Goal: Task Accomplishment & Management: Use online tool/utility

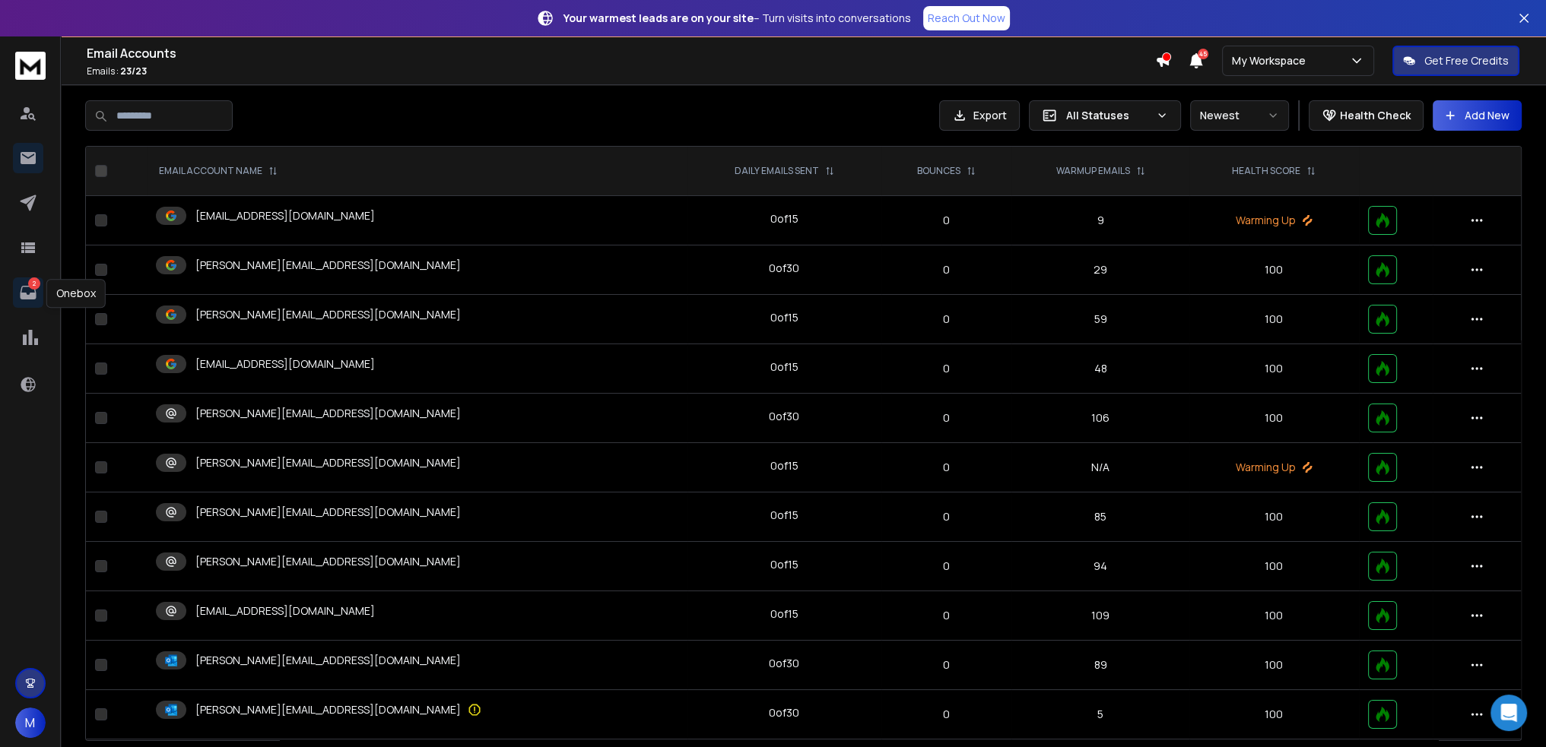
click at [29, 294] on icon at bounding box center [28, 293] width 18 height 18
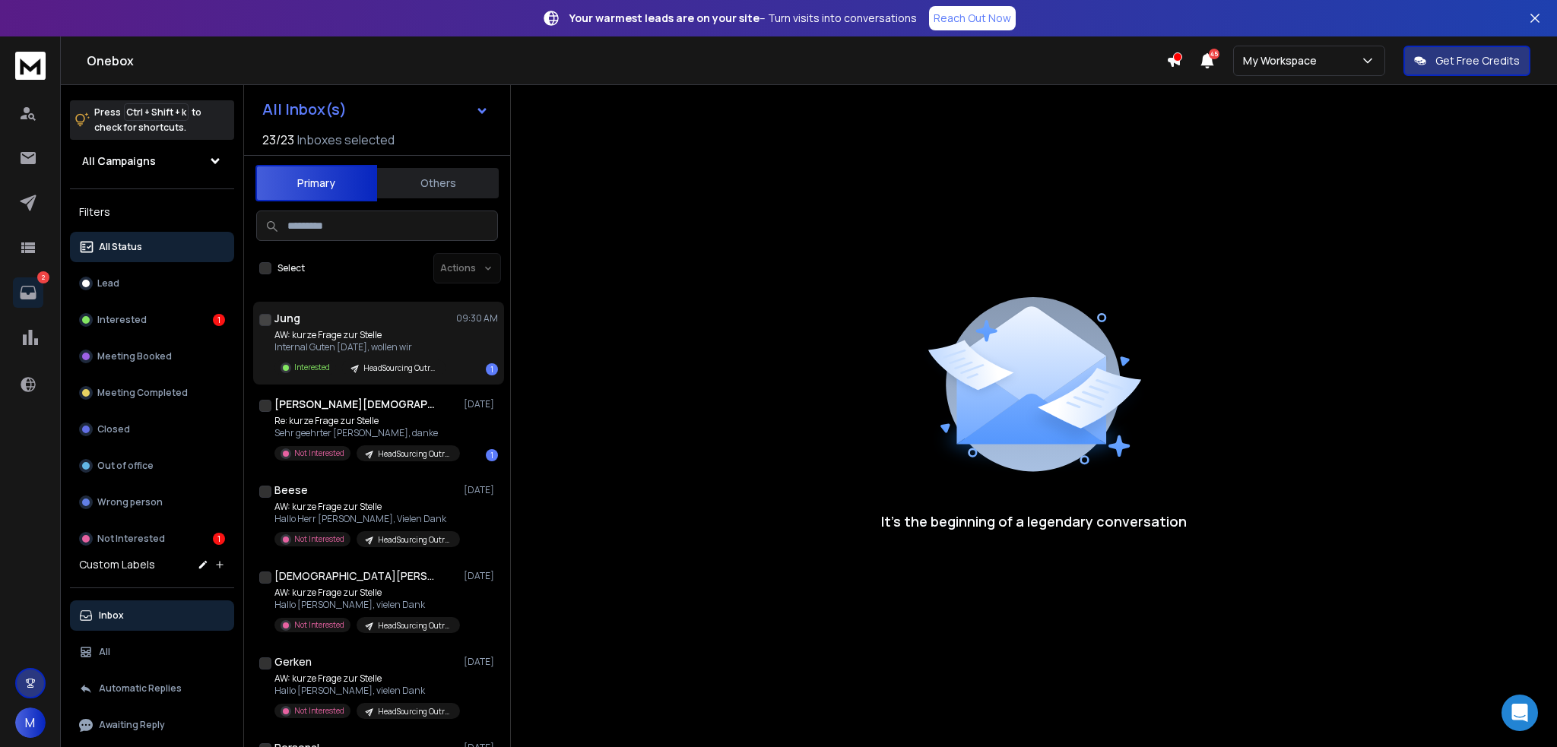
click at [385, 346] on p "Internal Guten [DATE], wollen wir" at bounding box center [359, 347] width 171 height 12
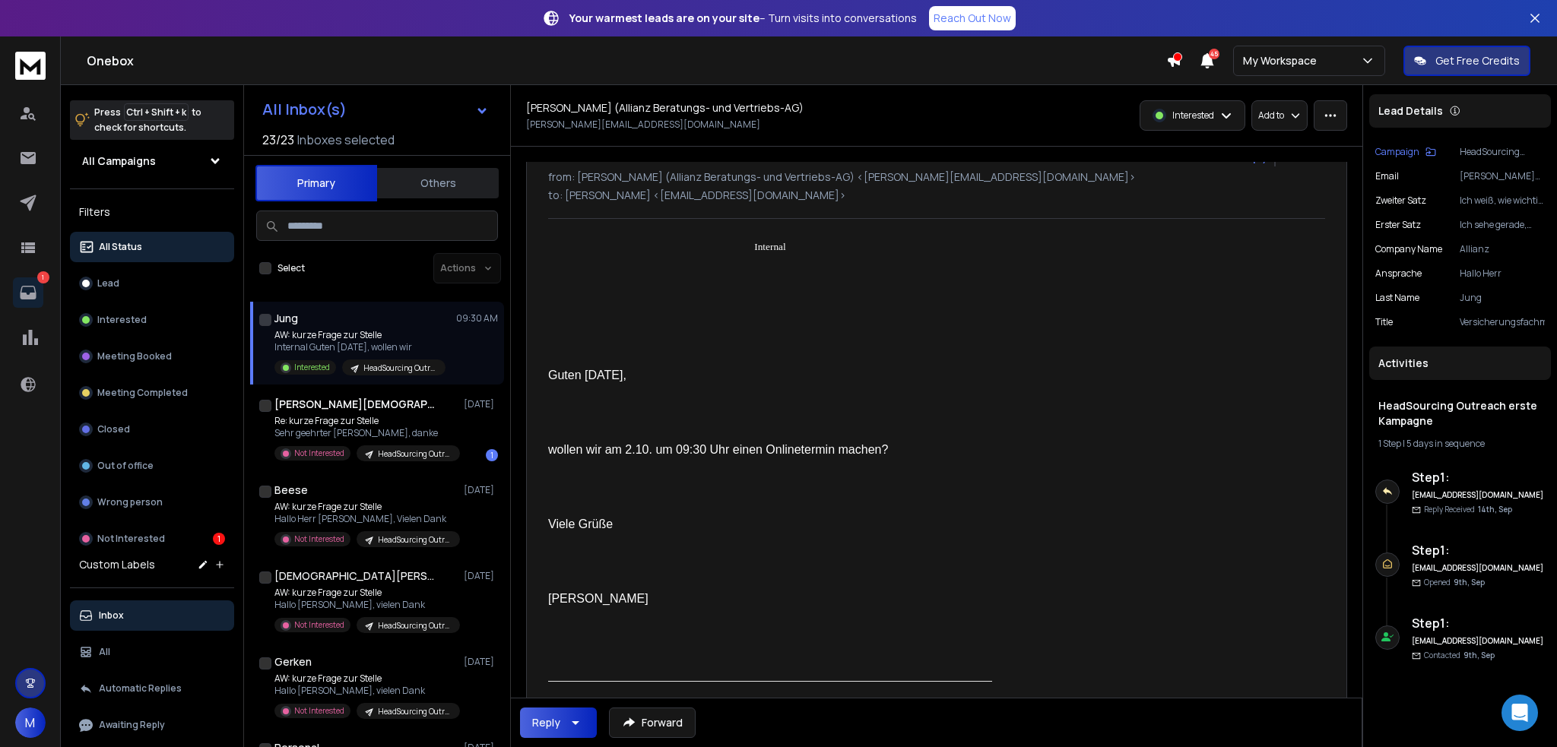
scroll to position [76, 0]
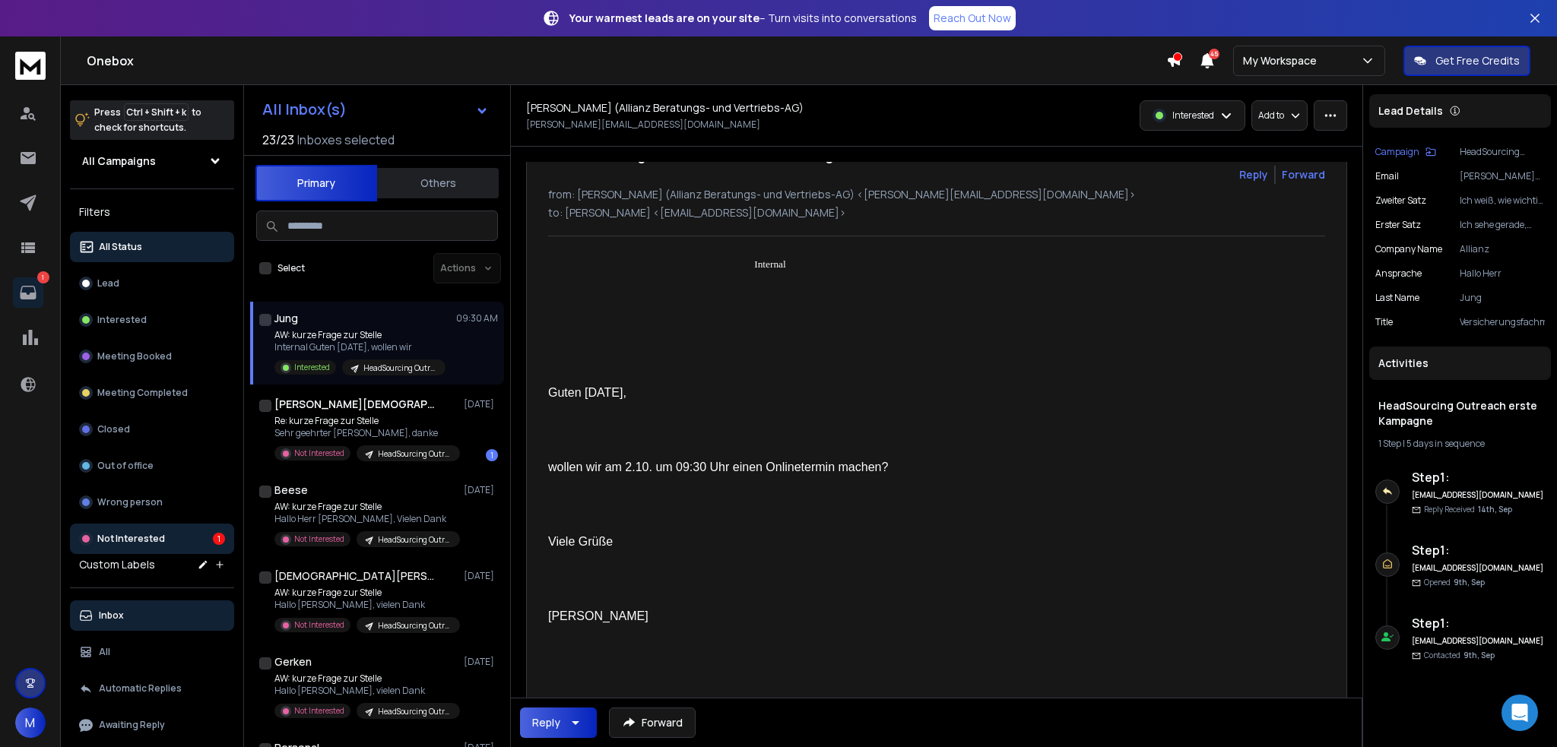
click at [141, 538] on p "Not Interested" at bounding box center [131, 539] width 68 height 12
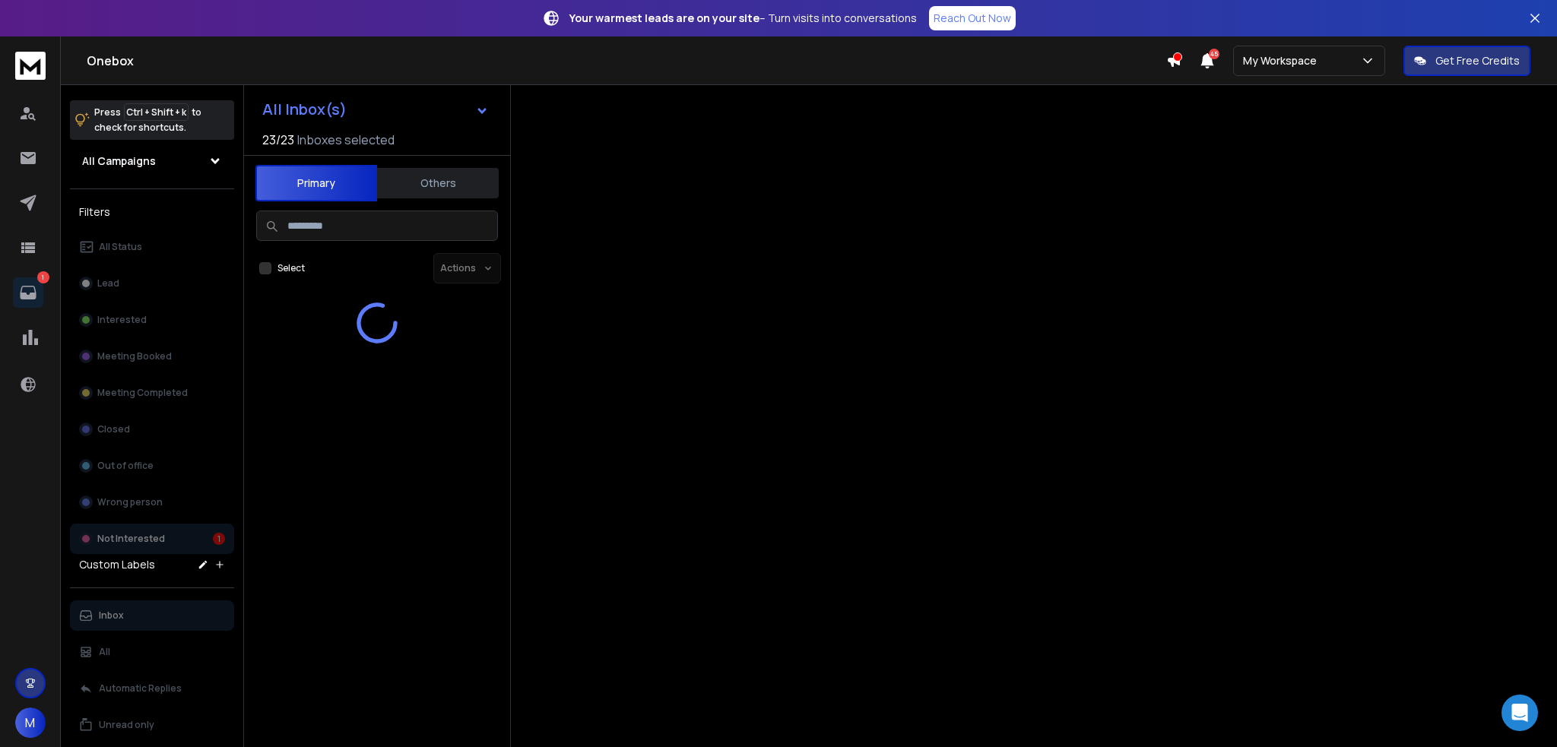
scroll to position [0, 0]
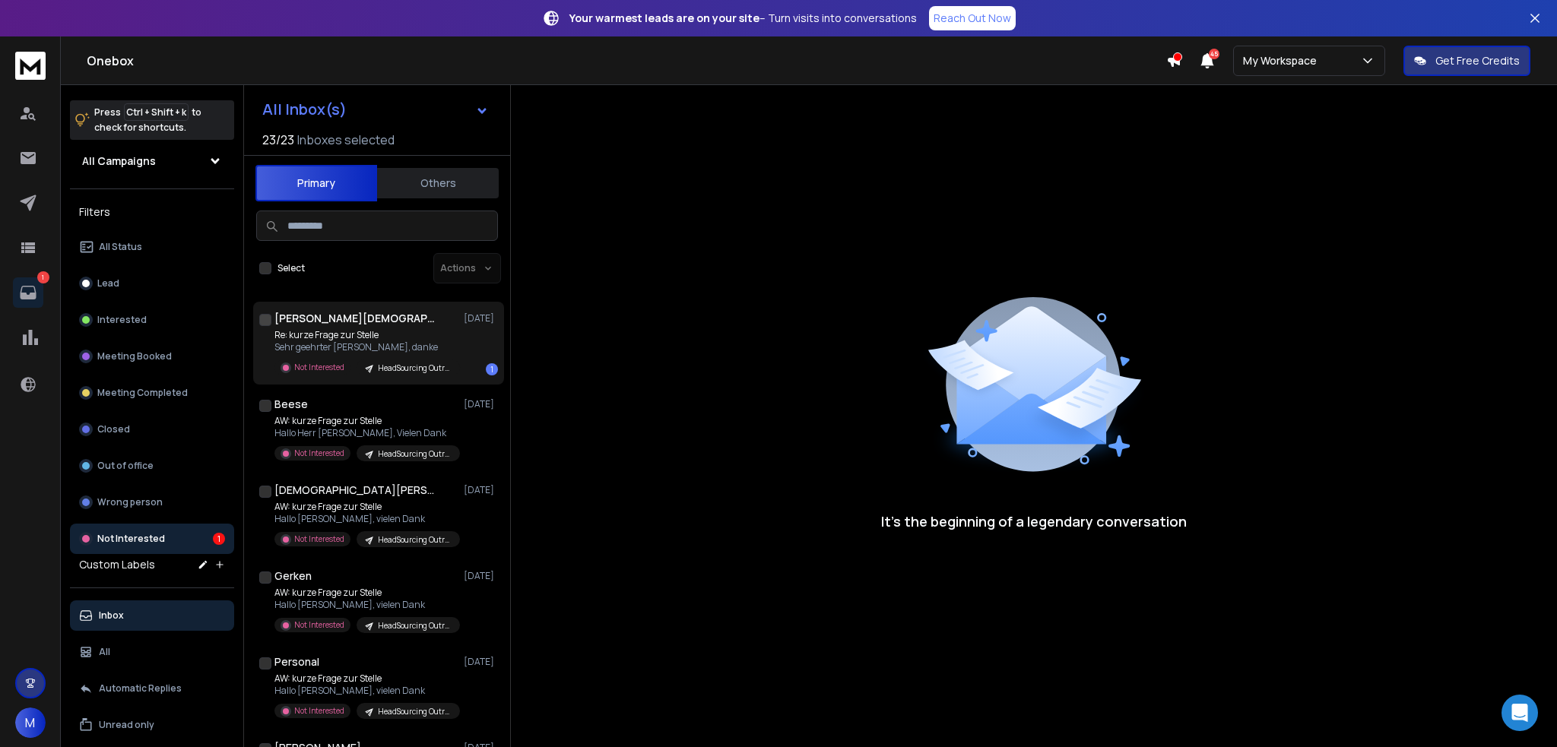
click at [411, 334] on p "Re: kurze Frage zur Stelle" at bounding box center [365, 335] width 182 height 12
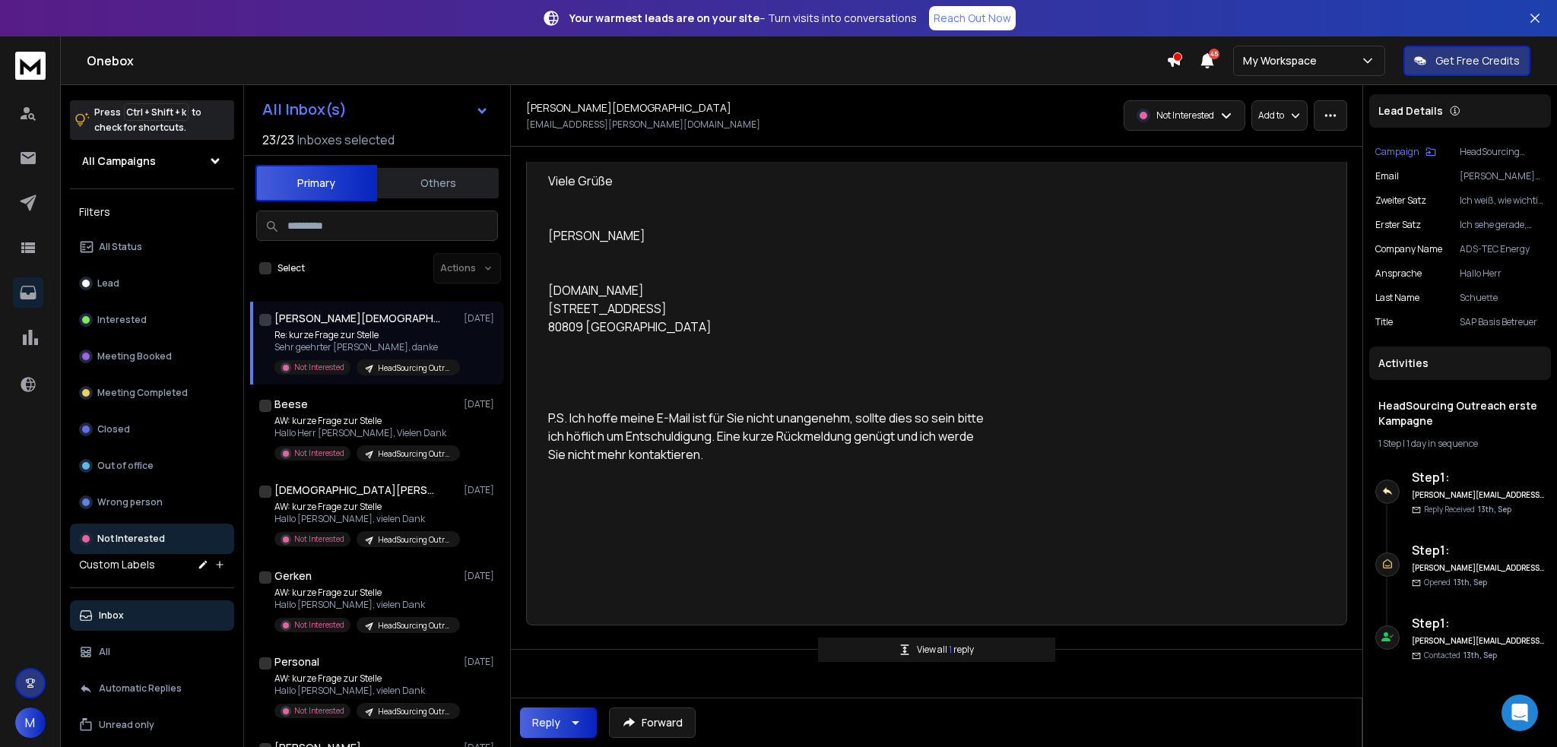
scroll to position [3524, 0]
click at [344, 346] on p "Sehr geehrter [PERSON_NAME], danke" at bounding box center [365, 347] width 182 height 12
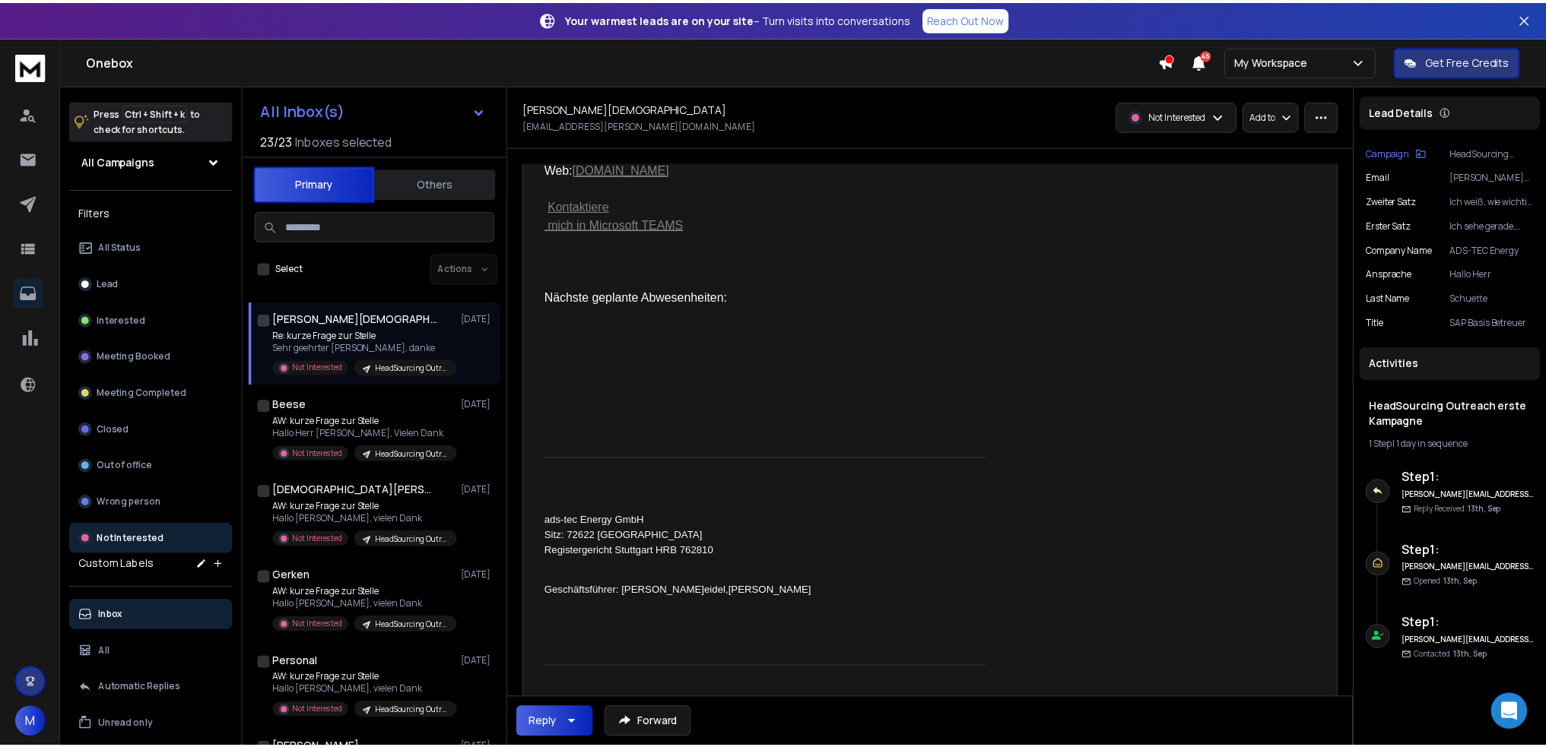
scroll to position [939, 0]
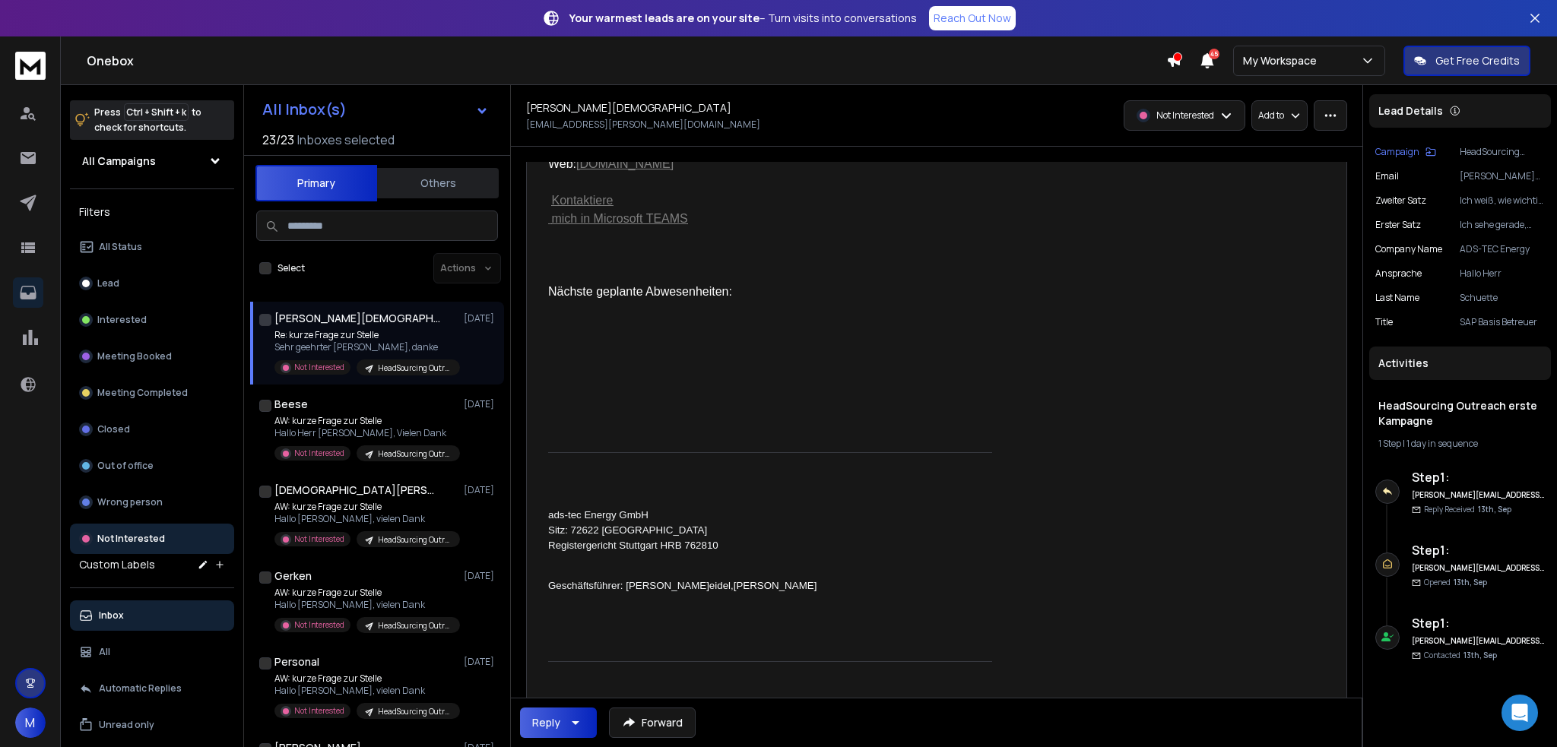
click at [652, 170] on link "[DOMAIN_NAME]" at bounding box center [624, 163] width 97 height 13
click at [27, 160] on icon at bounding box center [28, 158] width 15 height 12
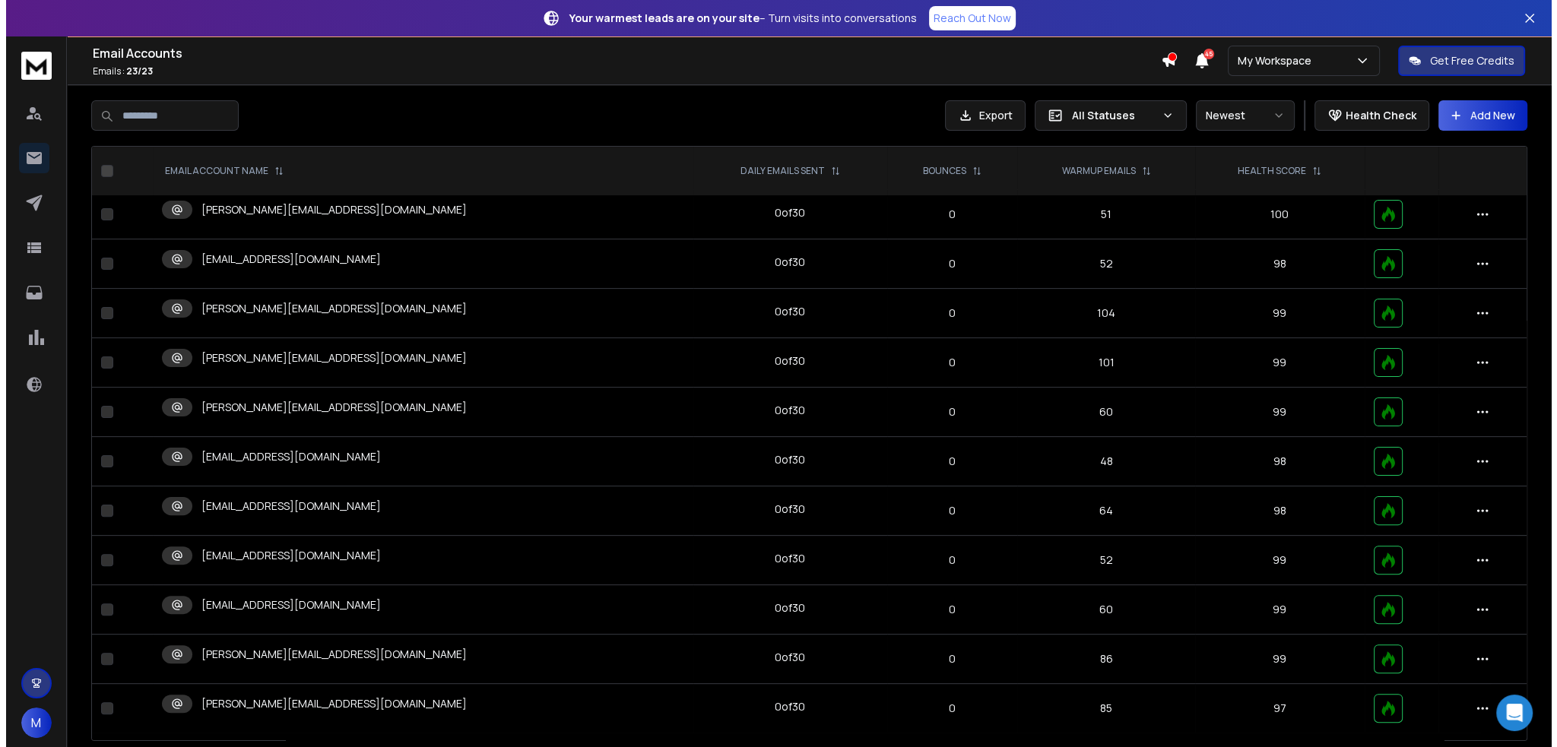
scroll to position [599, 0]
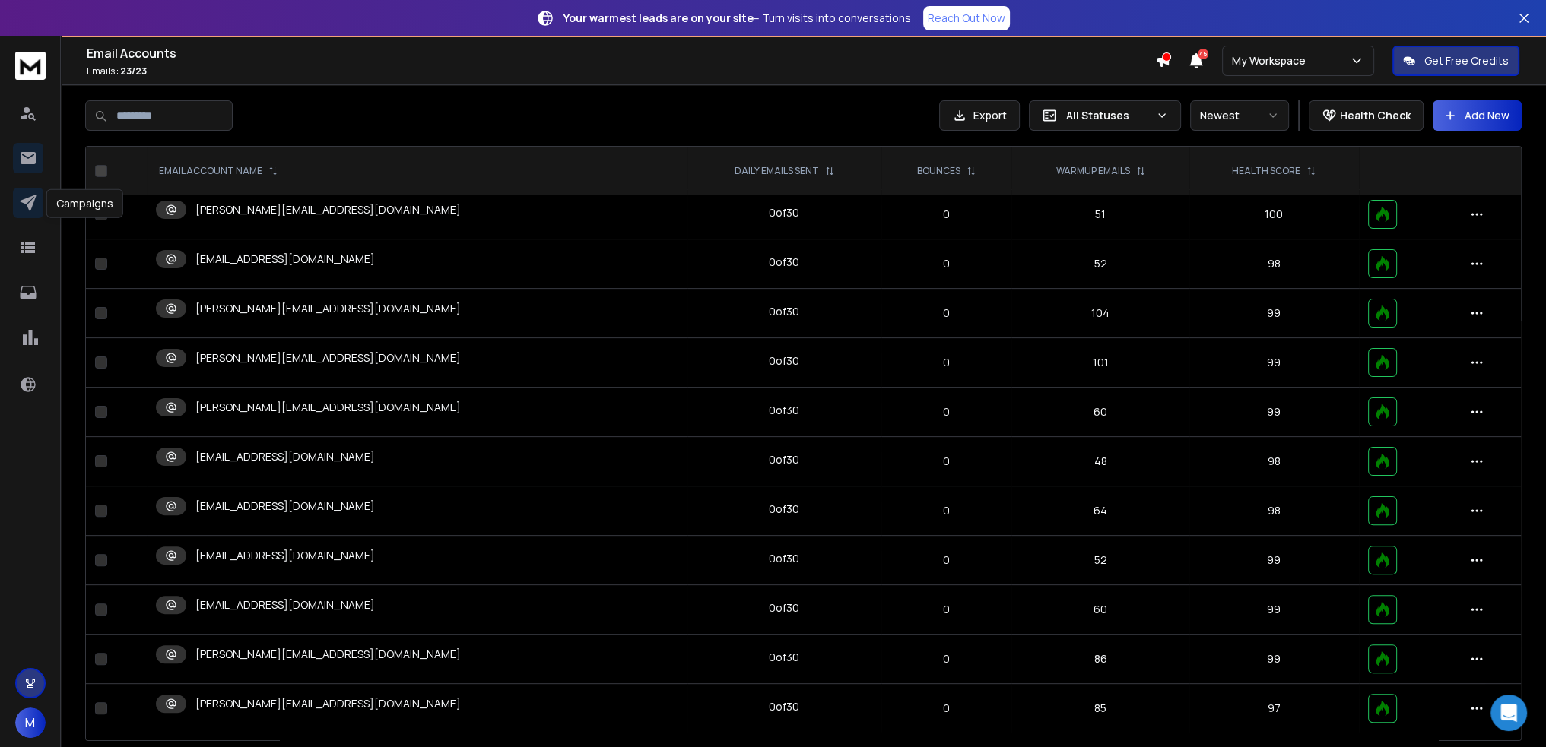
click at [30, 206] on icon at bounding box center [28, 203] width 16 height 16
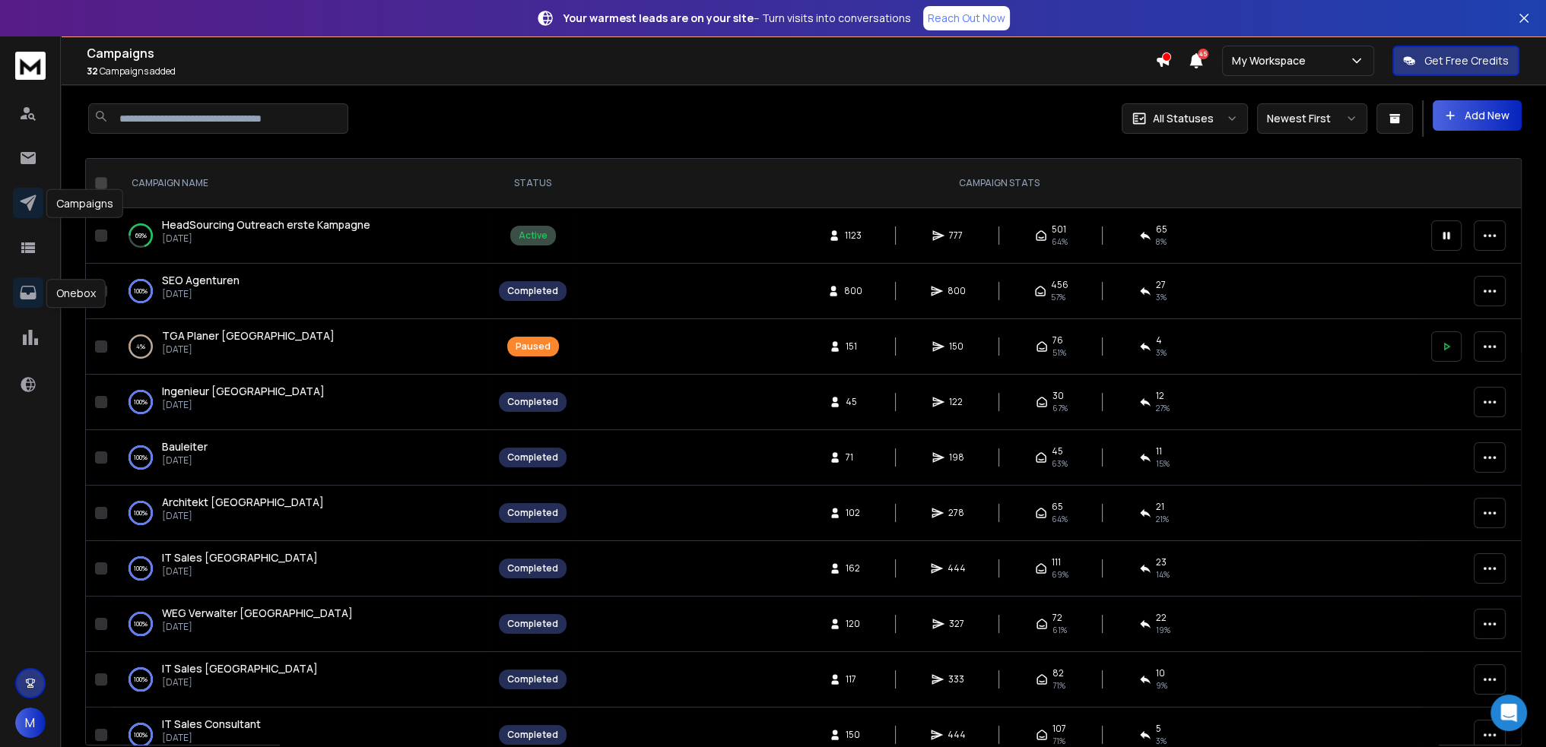
click at [30, 288] on icon at bounding box center [28, 293] width 18 height 18
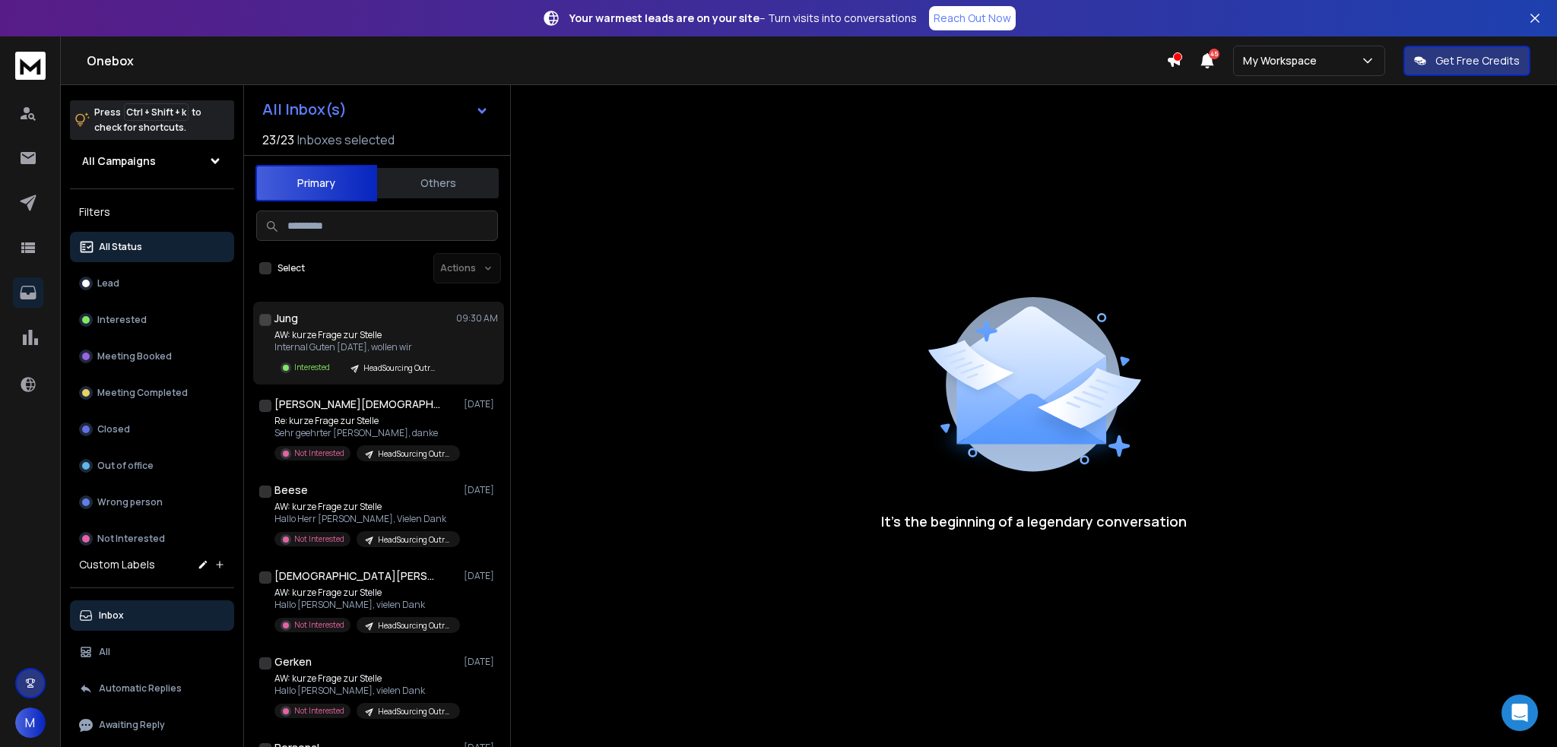
click at [375, 350] on p "Internal Guten [DATE], wollen wir" at bounding box center [359, 347] width 171 height 12
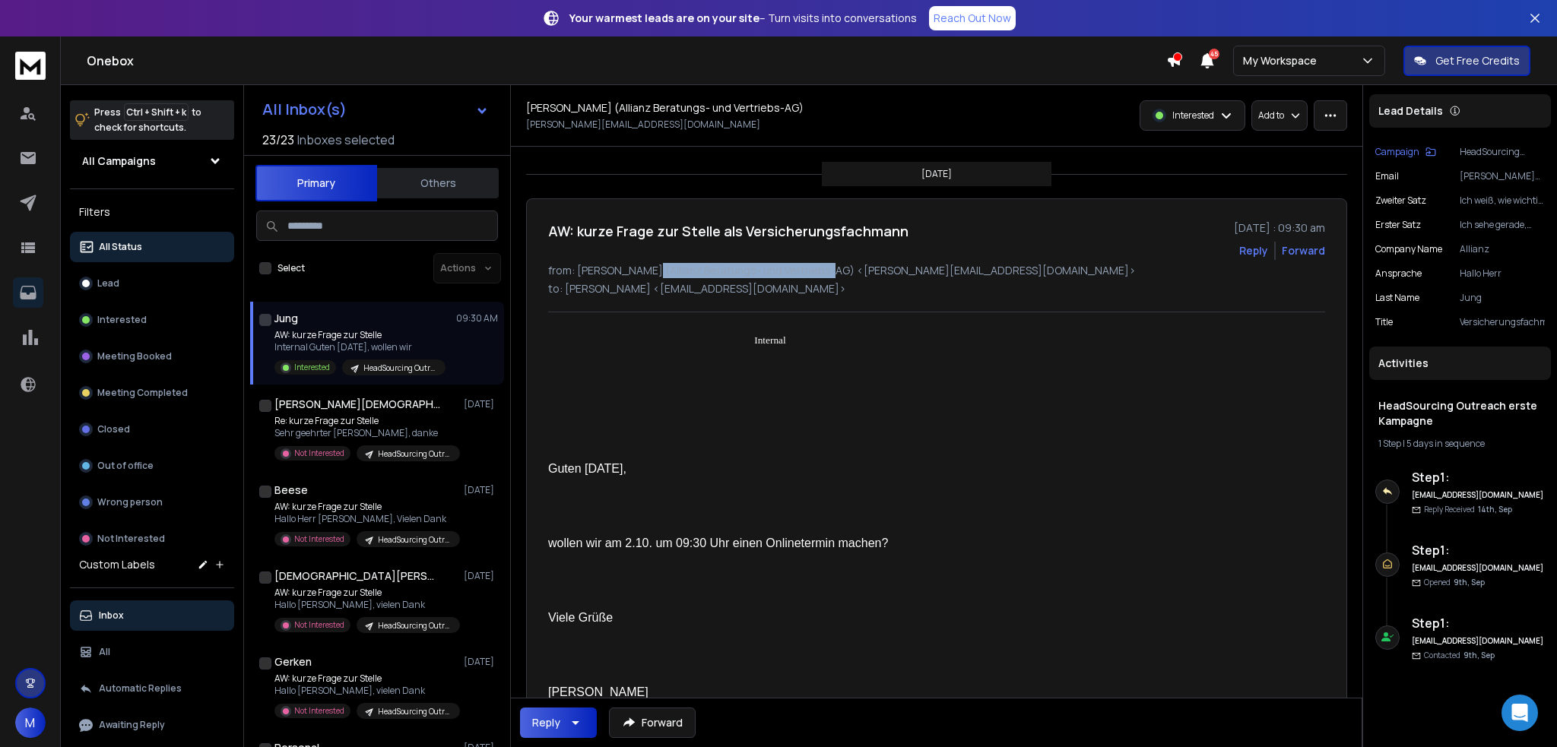
drag, startPoint x: 814, startPoint y: 268, endPoint x: 640, endPoint y: 270, distance: 174.1
click at [640, 270] on p "from: [PERSON_NAME] (Allianz Beratungs- und Vertriebs-AG) <[PERSON_NAME][EMAIL_…" at bounding box center [936, 270] width 777 height 15
copy p "Allianz Beratungs- und Vertriebs-AG"
